Goal: Information Seeking & Learning: Check status

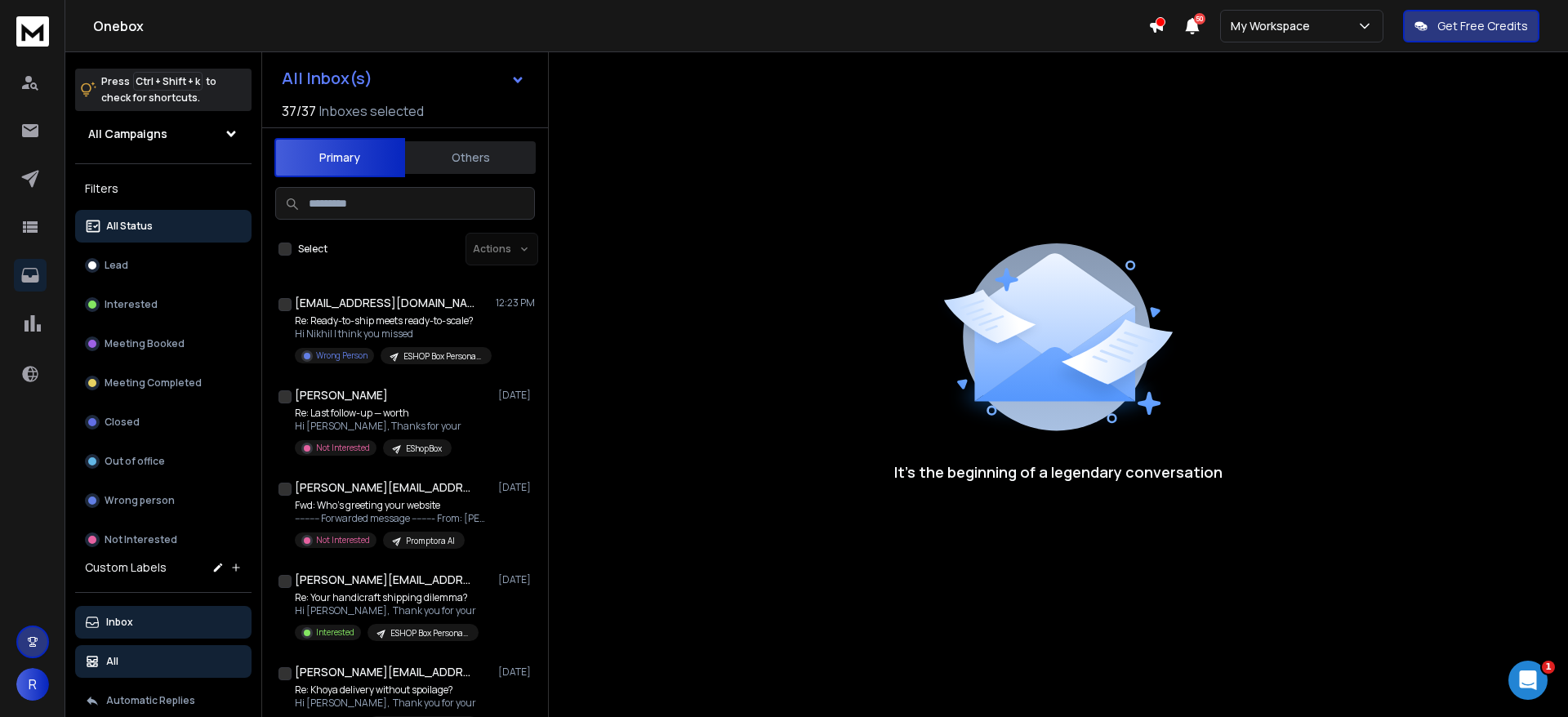
click at [156, 654] on button "All" at bounding box center [164, 661] width 177 height 32
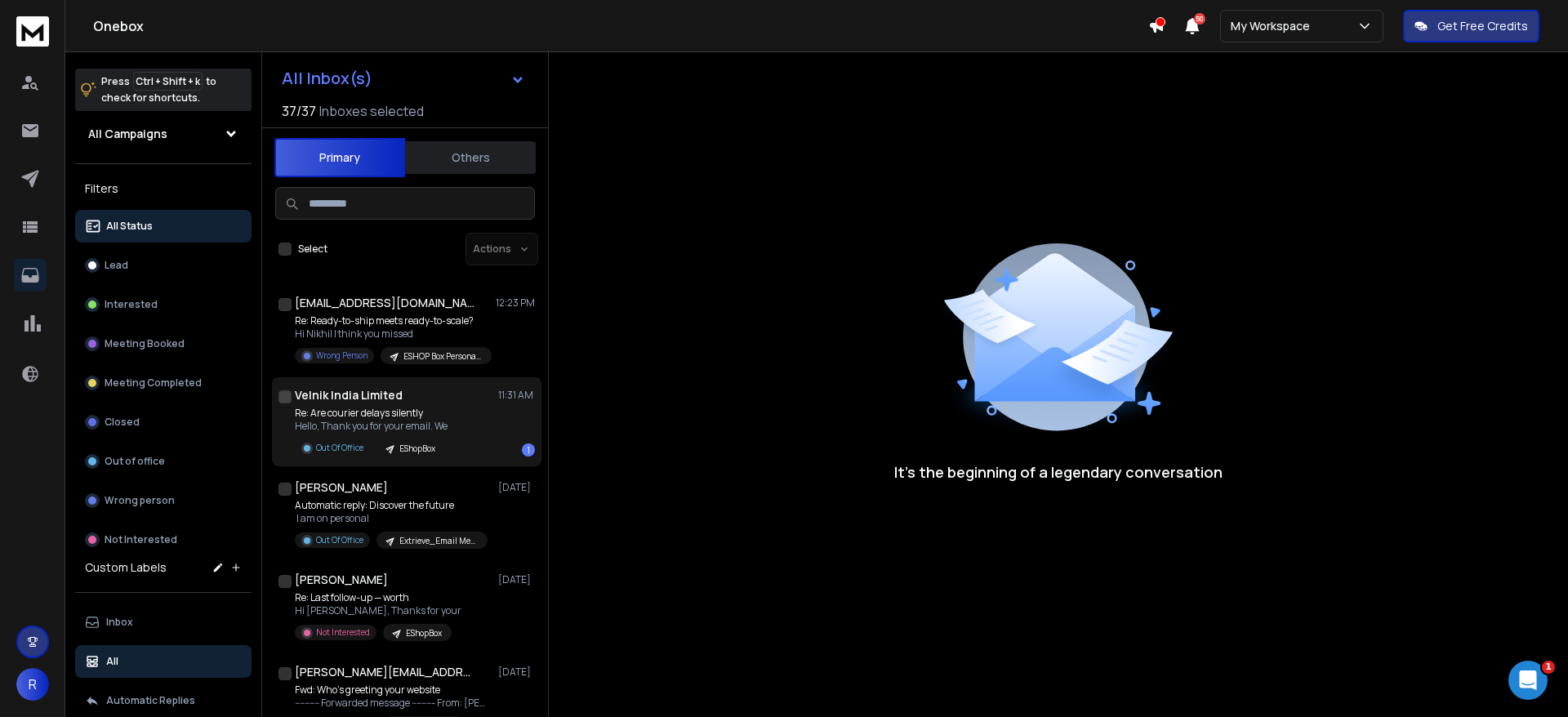
click at [460, 416] on div "Re: Are courier delays silently Hello, Thank you for your email. We Out Of Offi…" at bounding box center [414, 432] width 240 height 50
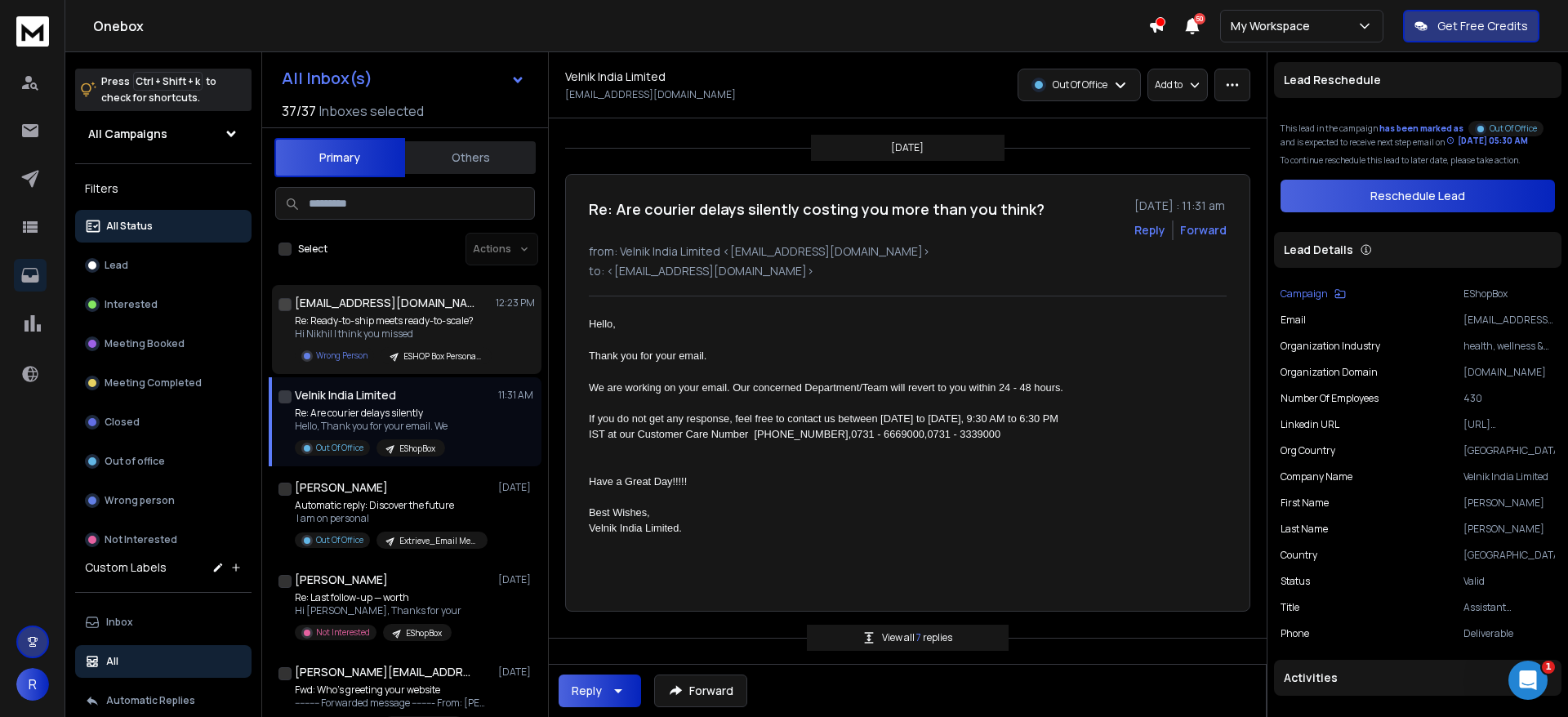
click at [452, 297] on div "nikhil.k@dressfolk.com 12:23 PM" at bounding box center [414, 303] width 240 height 17
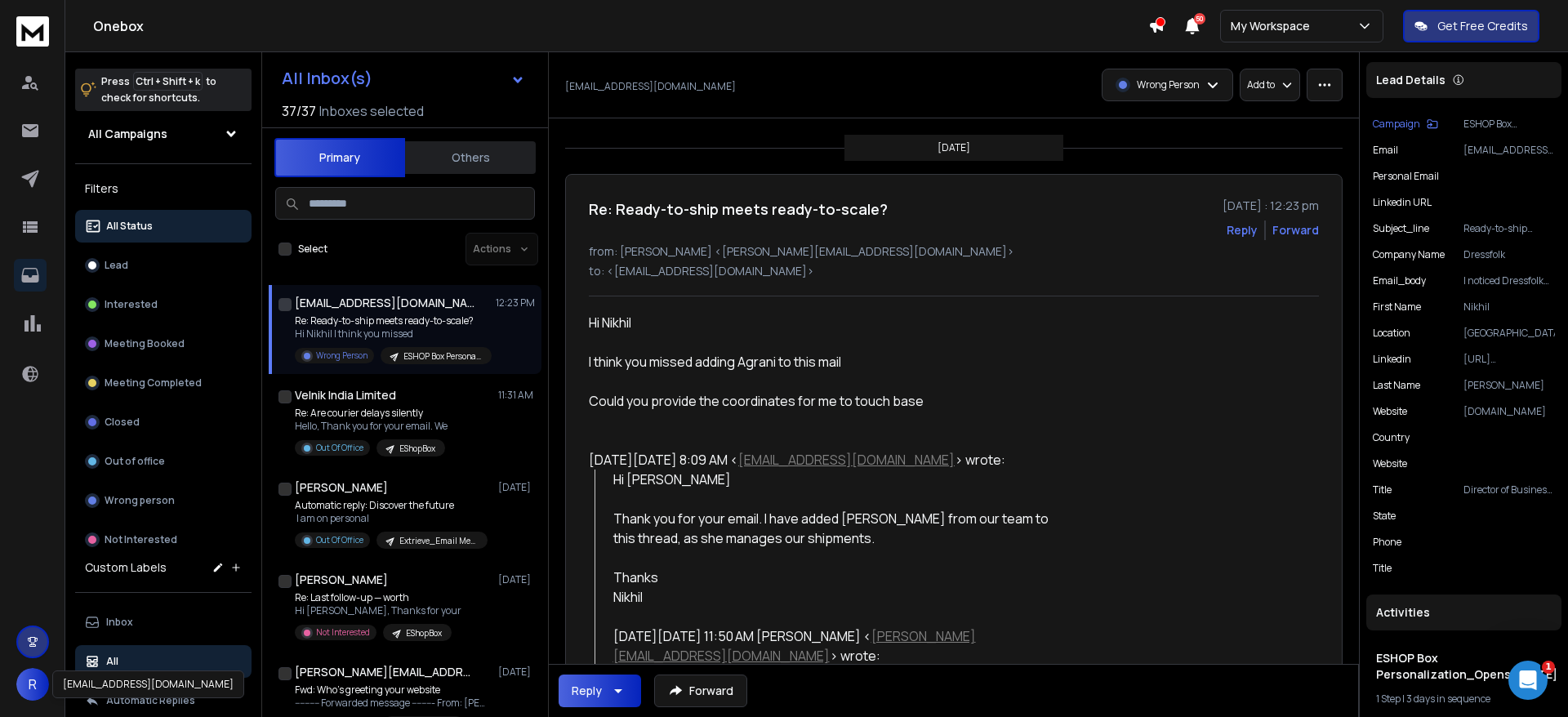
click at [37, 686] on span "R" at bounding box center [32, 684] width 32 height 32
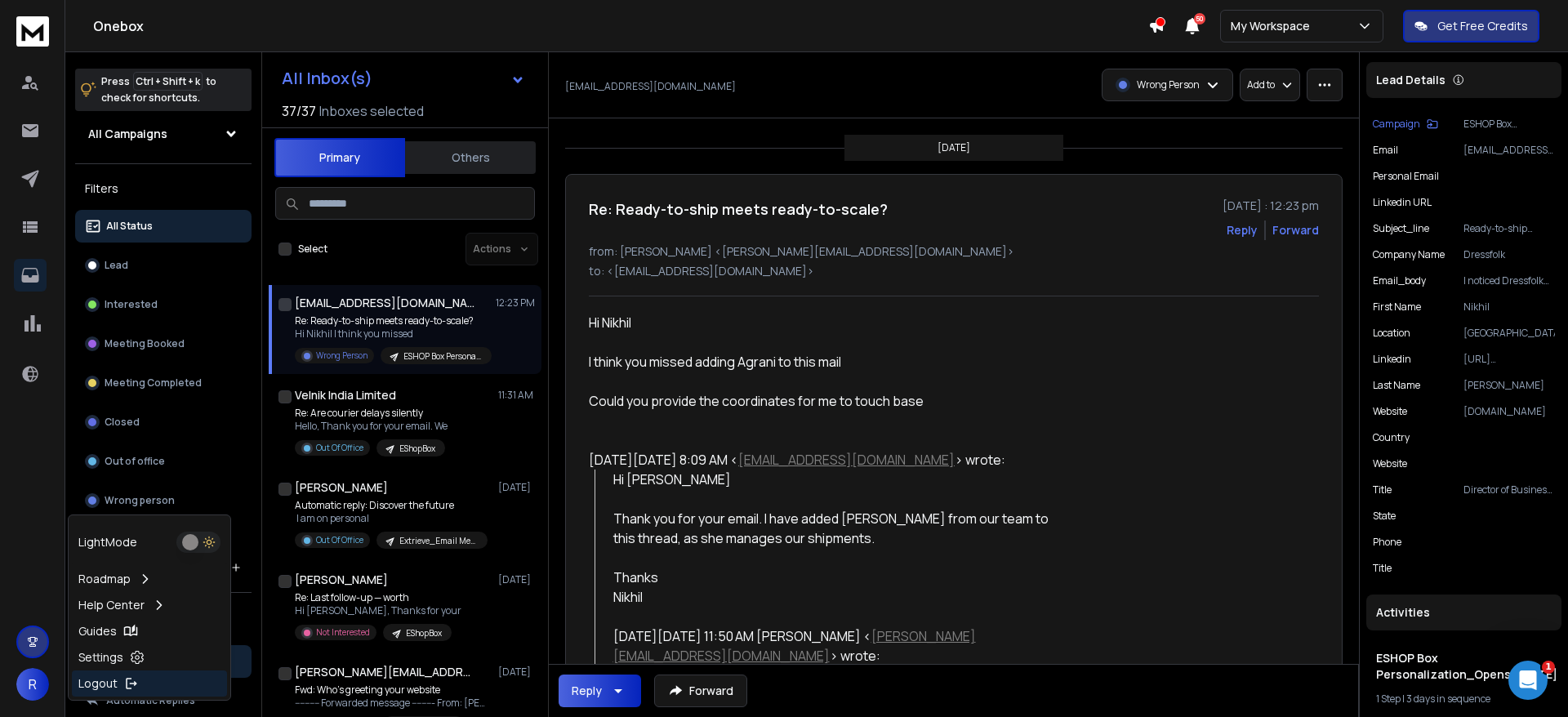
click at [126, 683] on icon at bounding box center [132, 684] width 15 height 15
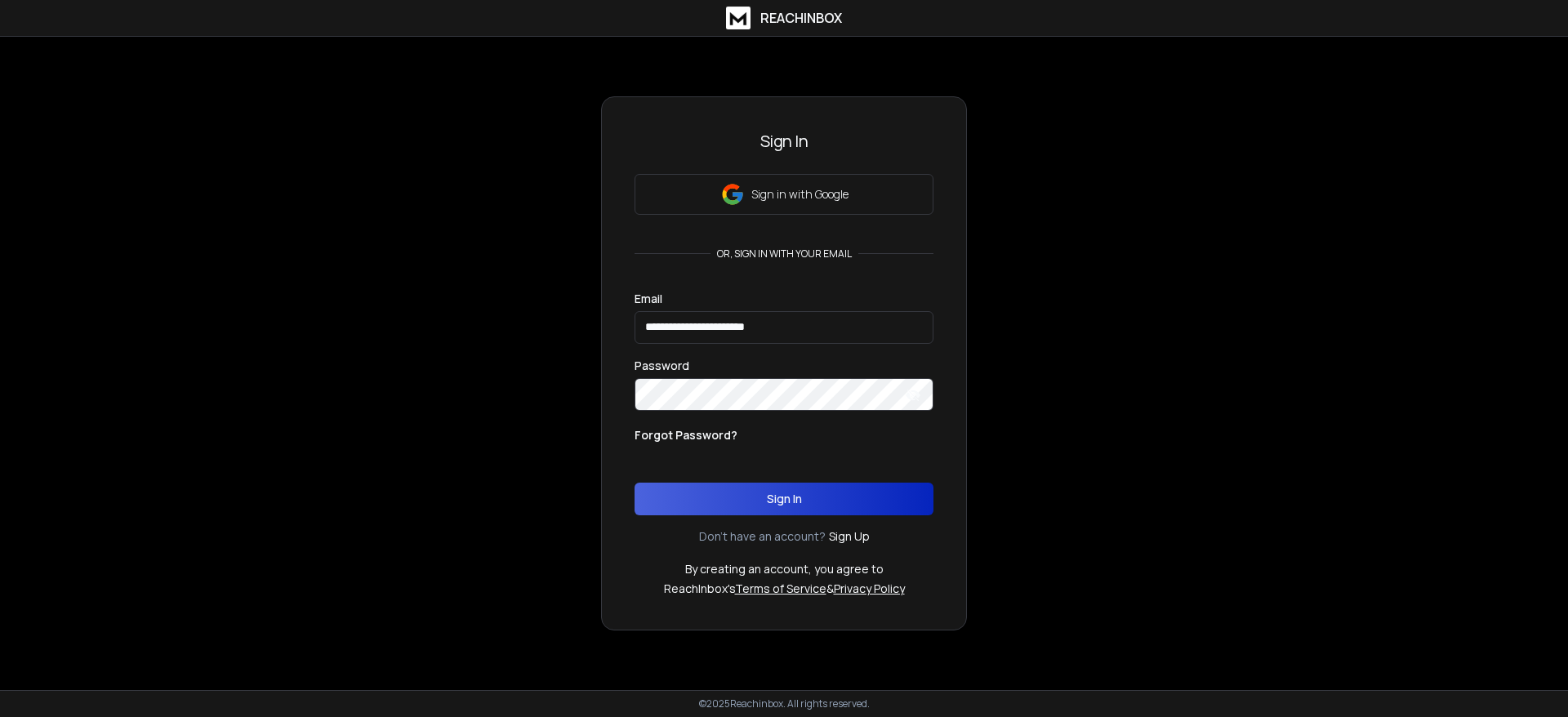
drag, startPoint x: 842, startPoint y: 332, endPoint x: 830, endPoint y: 338, distance: 13.4
click at [842, 332] on input "**********" at bounding box center [784, 327] width 299 height 32
type input "**********"
click at [774, 491] on button "Sign In" at bounding box center [784, 498] width 299 height 32
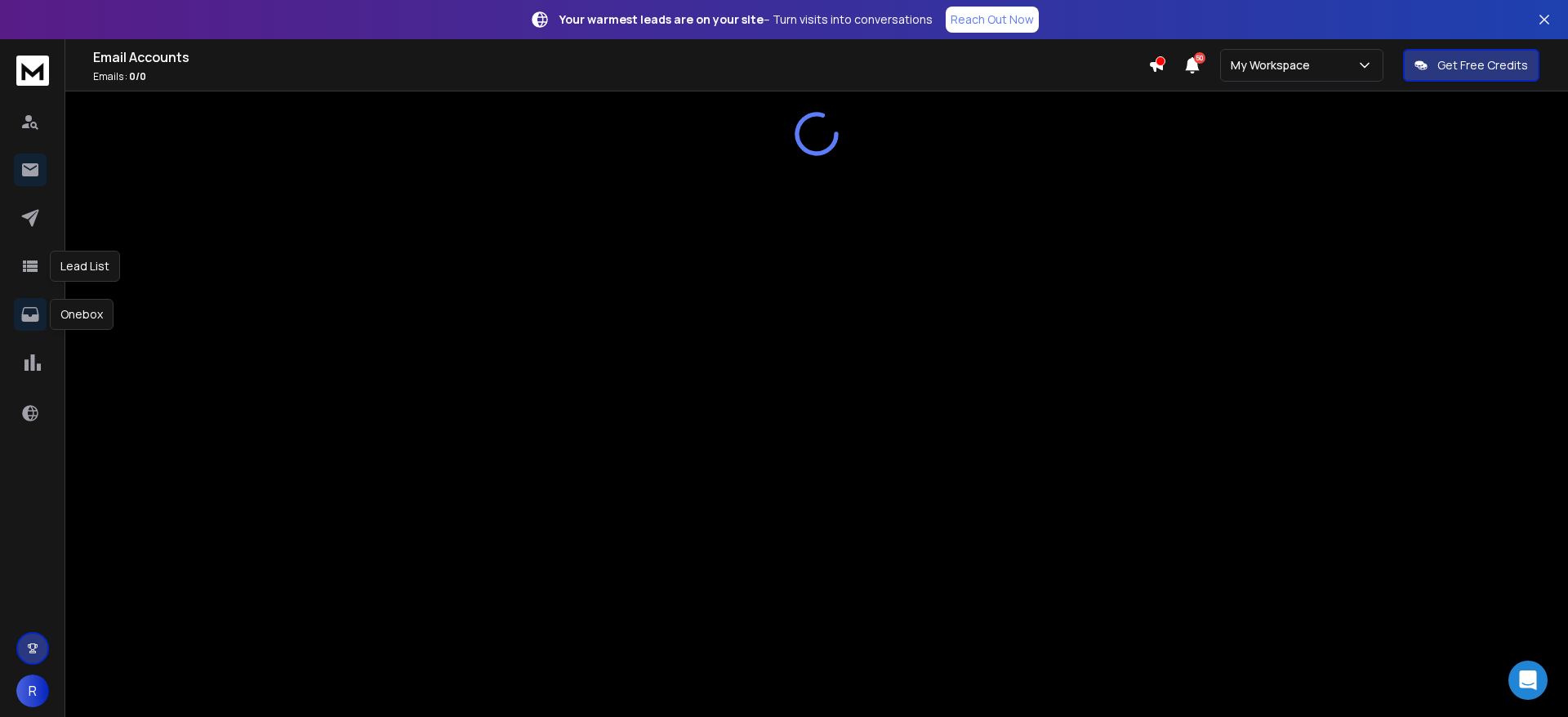
click at [28, 310] on icon at bounding box center [29, 314] width 19 height 19
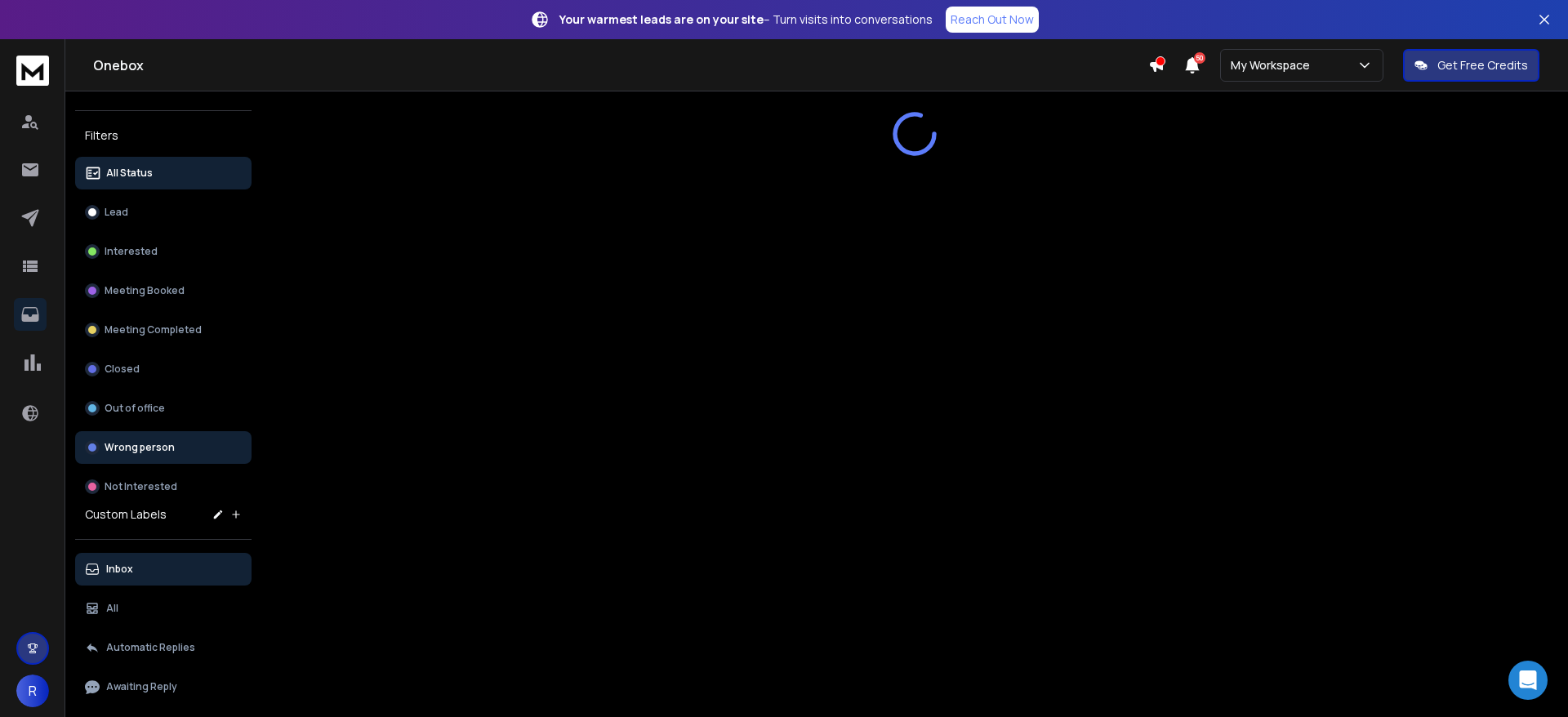
scroll to position [122, 0]
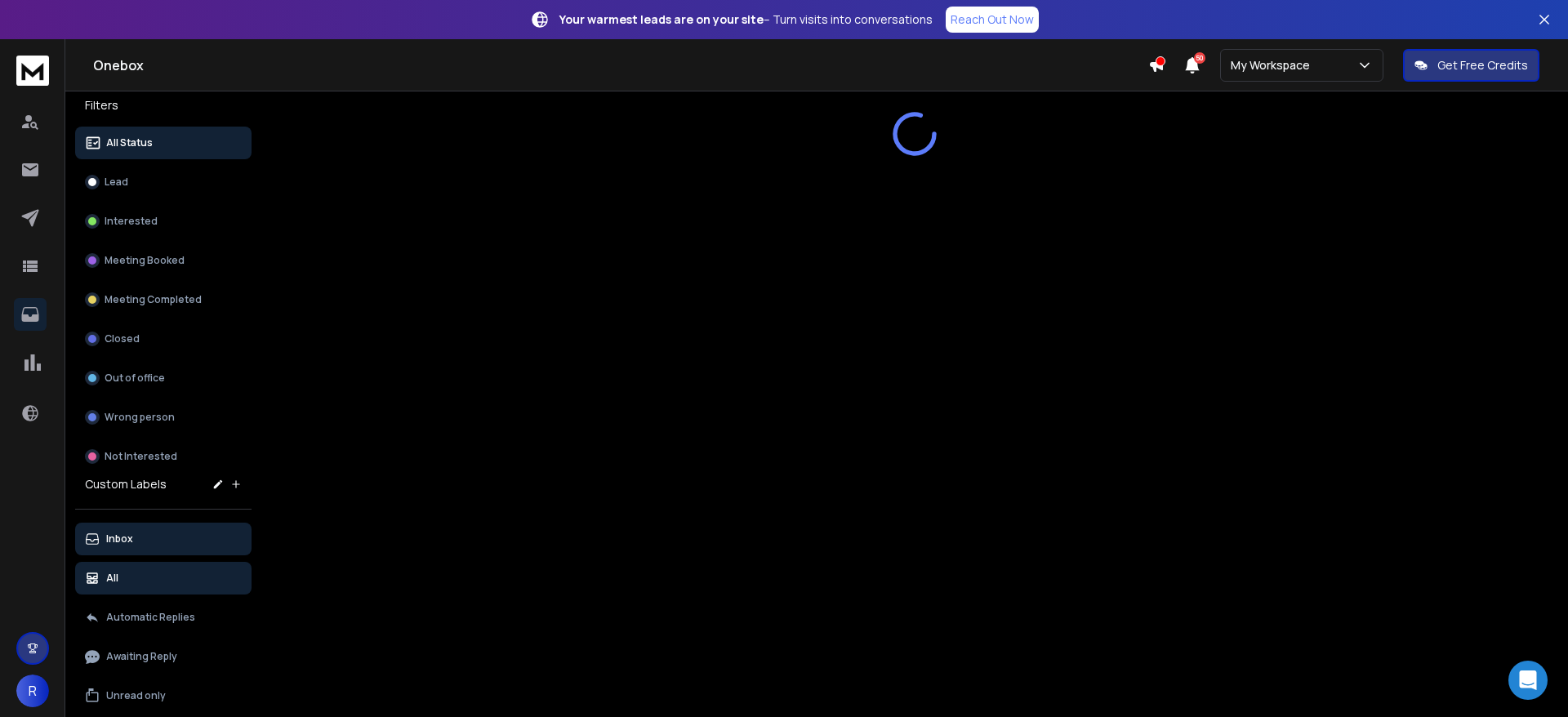
click at [156, 577] on button "All" at bounding box center [164, 577] width 177 height 32
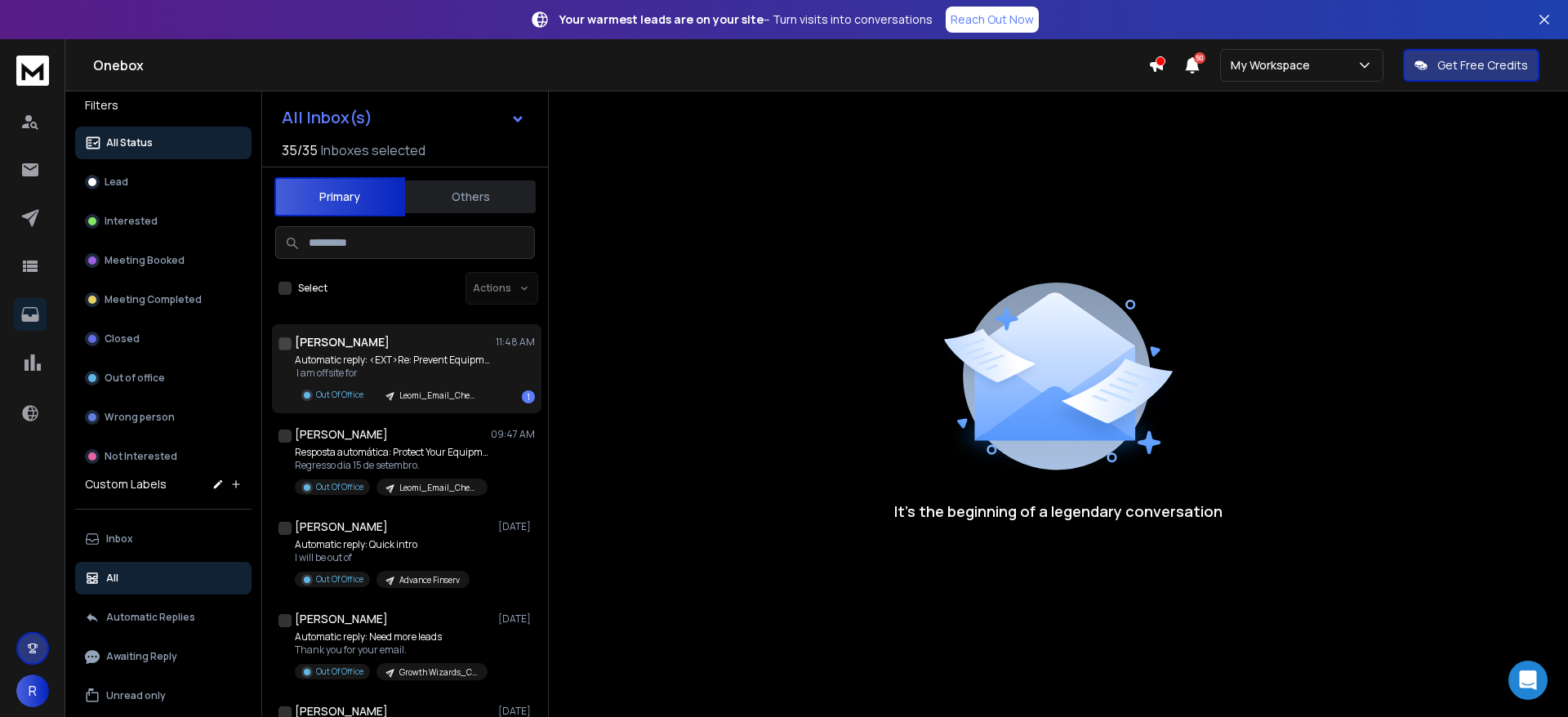
click at [488, 366] on p "﻿ ﻿I am offsite for" at bounding box center [392, 373] width 196 height 13
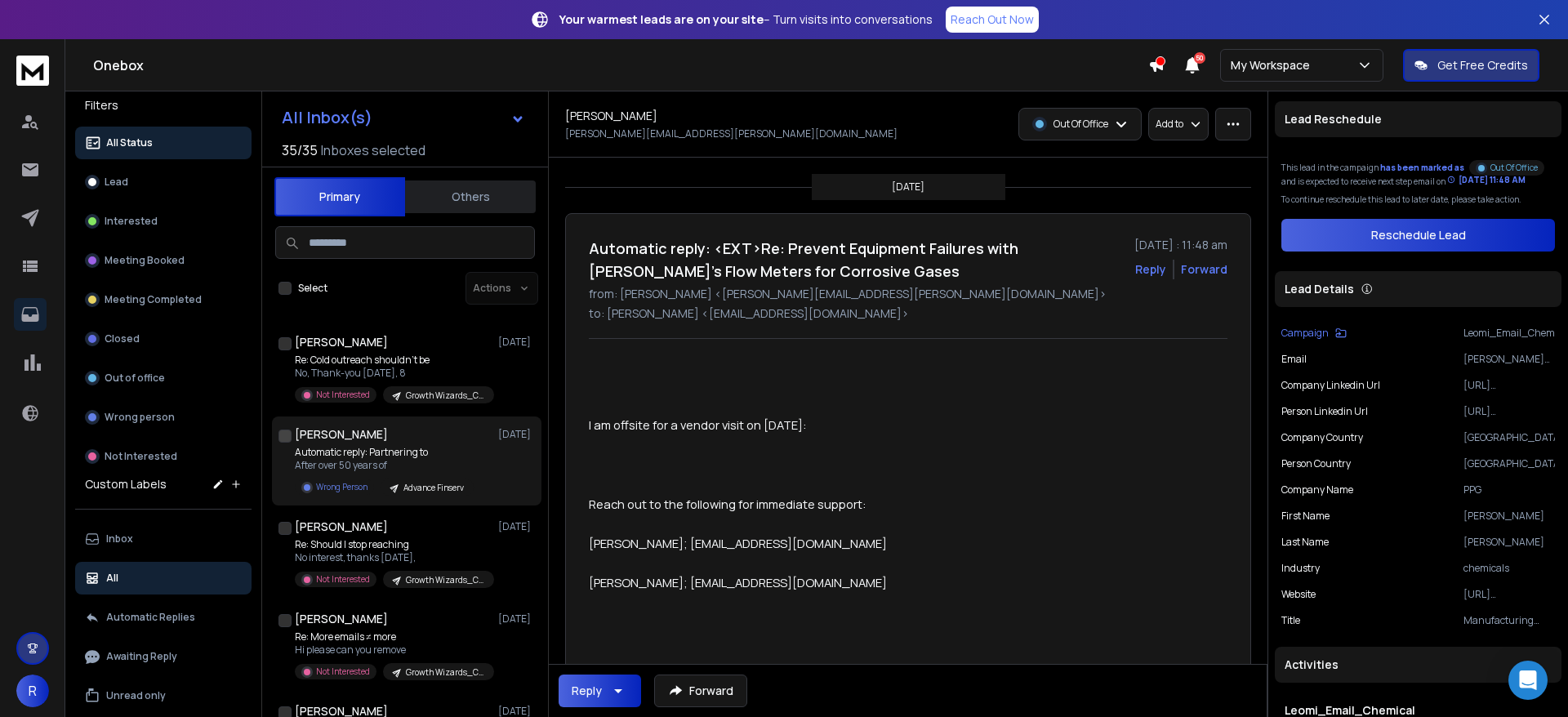
click at [474, 437] on div "[PERSON_NAME] [DATE]" at bounding box center [414, 434] width 240 height 17
